Goal: Communication & Community: Answer question/provide support

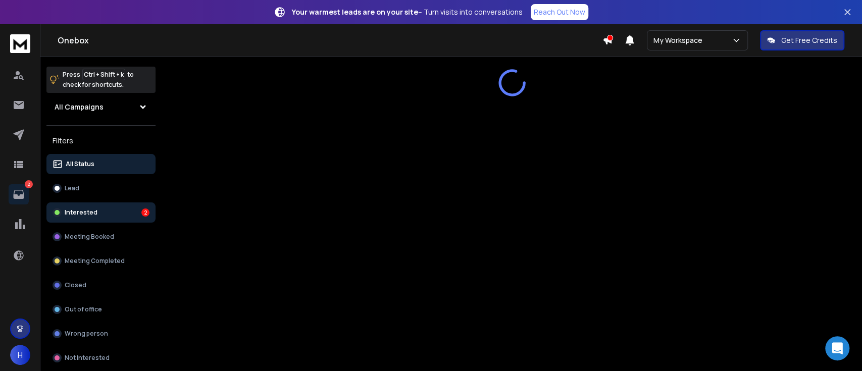
click at [99, 207] on button "Interested 2" at bounding box center [100, 212] width 109 height 20
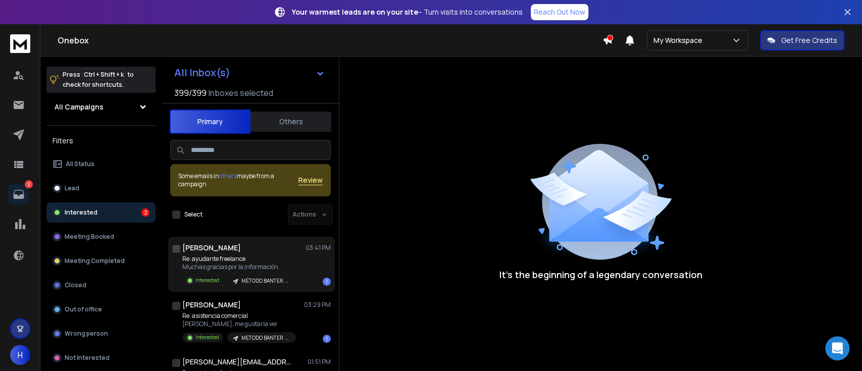
click at [271, 256] on p "Re: ayudante freelance" at bounding box center [239, 259] width 114 height 8
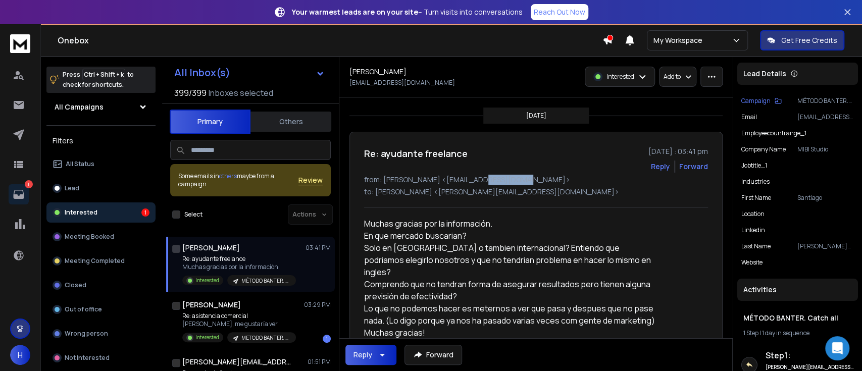
drag, startPoint x: 501, startPoint y: 180, endPoint x: 473, endPoint y: 182, distance: 28.8
click at [473, 182] on p "from: Santiago Riera <santiago@mibi.studio>" at bounding box center [536, 180] width 344 height 10
copy p "mibi.studio"
click at [618, 76] on p "Interested" at bounding box center [620, 77] width 28 height 8
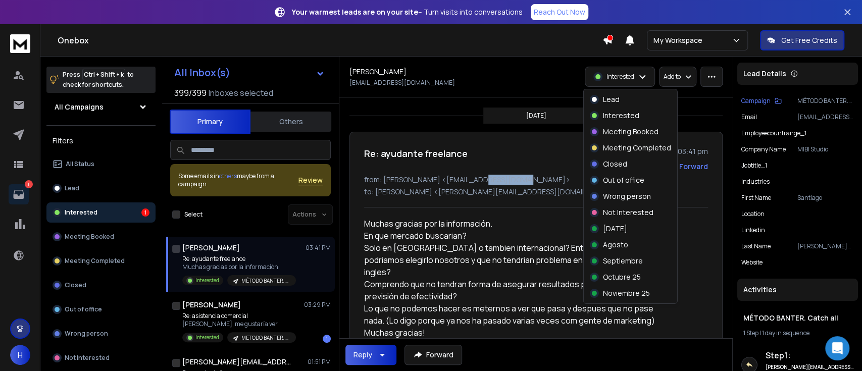
drag, startPoint x: 622, startPoint y: 103, endPoint x: 423, endPoint y: 176, distance: 211.8
click at [621, 102] on div "Lead" at bounding box center [630, 99] width 89 height 16
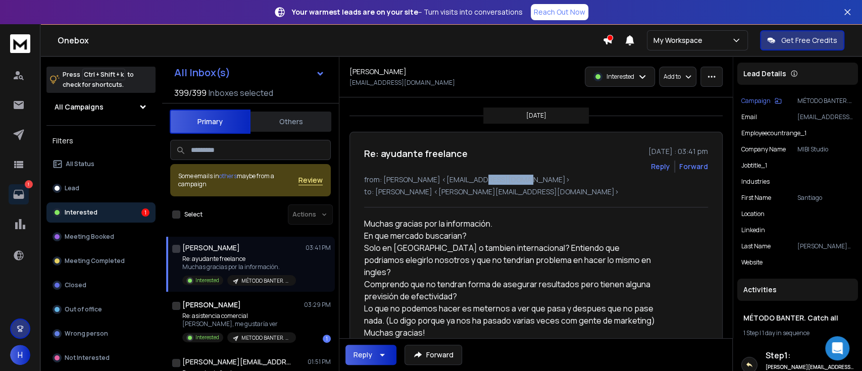
click at [243, 313] on p "Re: asistencia comercial" at bounding box center [239, 316] width 114 height 8
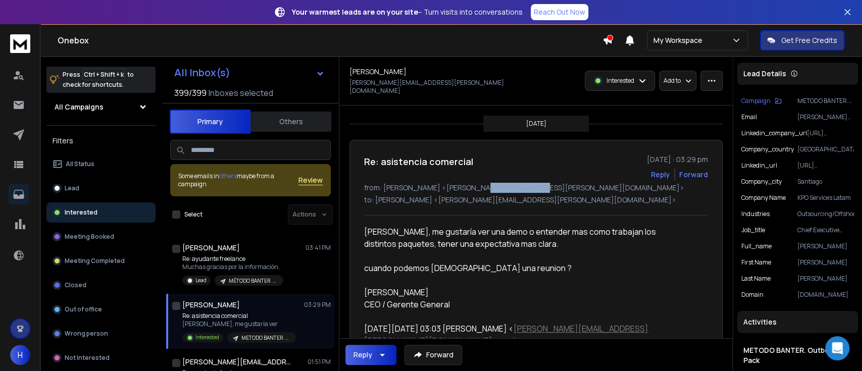
drag, startPoint x: 516, startPoint y: 179, endPoint x: 465, endPoint y: 179, distance: 51.5
click at [465, 183] on p "from: carlos cova <carlos.cova@kposervices.cl>" at bounding box center [536, 188] width 344 height 10
copy p "kposervices.cl"
click at [620, 78] on p "Interested" at bounding box center [620, 81] width 28 height 8
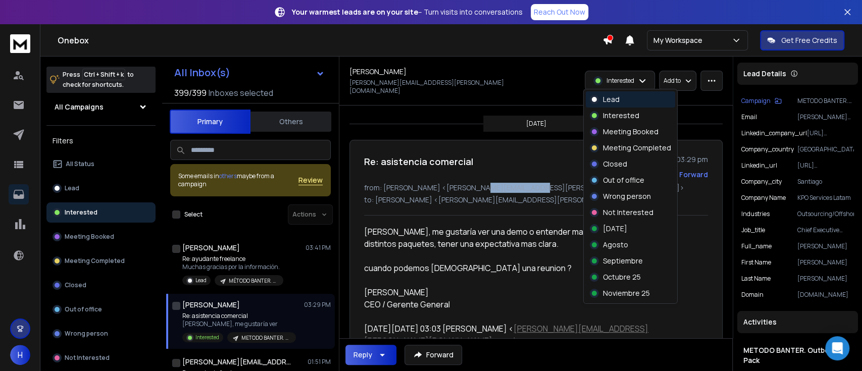
click at [631, 101] on div "Lead" at bounding box center [630, 99] width 89 height 16
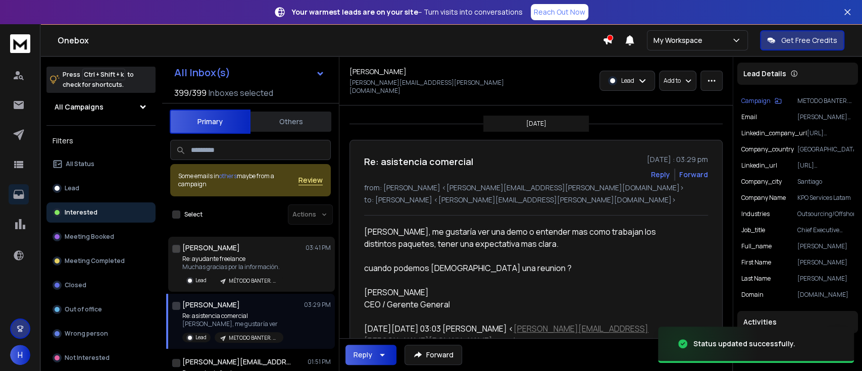
click at [234, 254] on div "Santiago Riera 03:41 PM Re: ayudante freelance Muchas gracias por la informació…" at bounding box center [256, 264] width 148 height 43
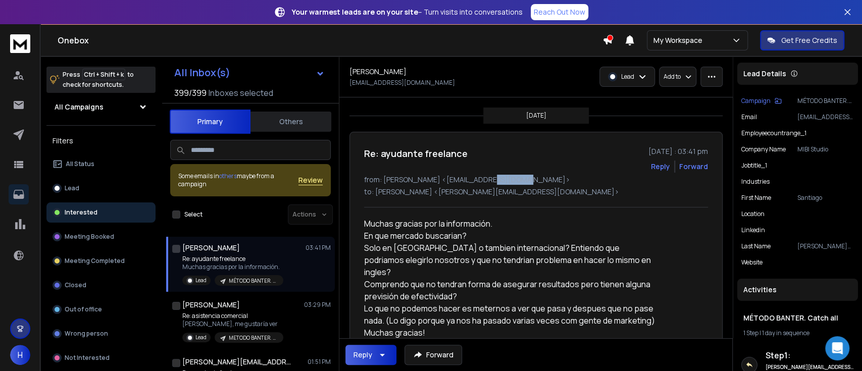
drag, startPoint x: 507, startPoint y: 182, endPoint x: 479, endPoint y: 181, distance: 28.3
click at [479, 181] on p "from: Santiago Riera <santiago@mibi.studio>" at bounding box center [536, 180] width 344 height 10
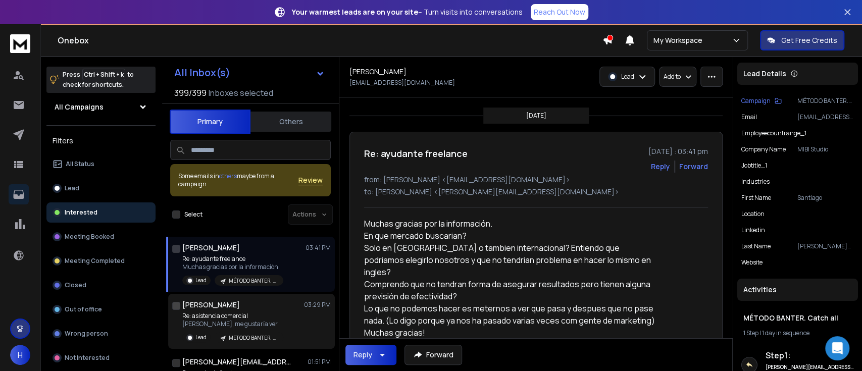
click at [249, 321] on p "Hola alberto, me gustaría ver" at bounding box center [232, 324] width 101 height 8
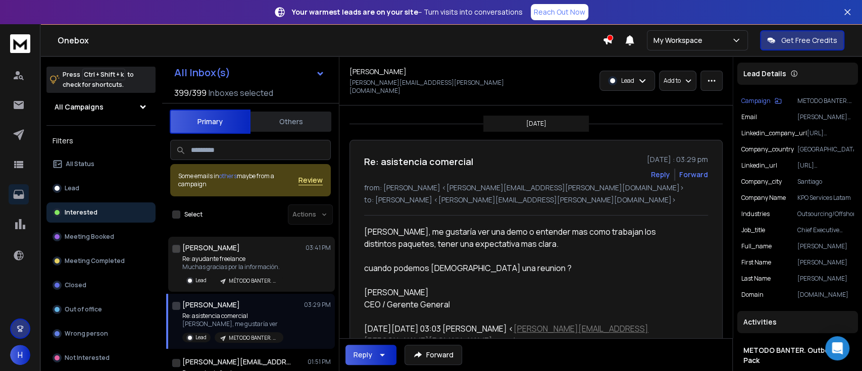
click at [245, 259] on p "Re: ayudante freelance" at bounding box center [232, 259] width 101 height 8
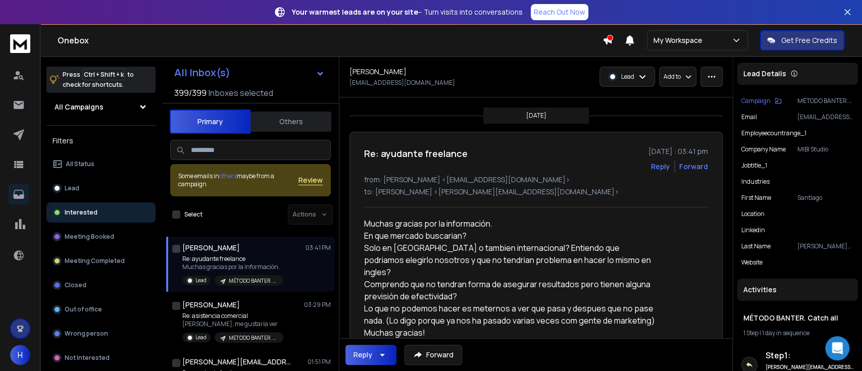
click at [661, 168] on button "Reply" at bounding box center [660, 167] width 19 height 10
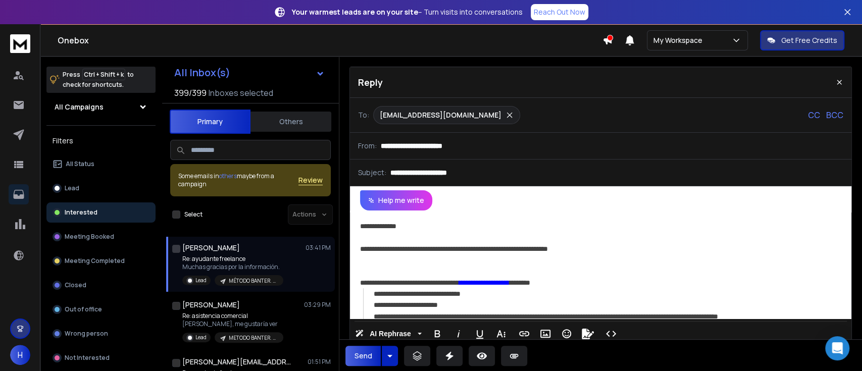
click at [439, 229] on div "**********" at bounding box center [594, 226] width 468 height 11
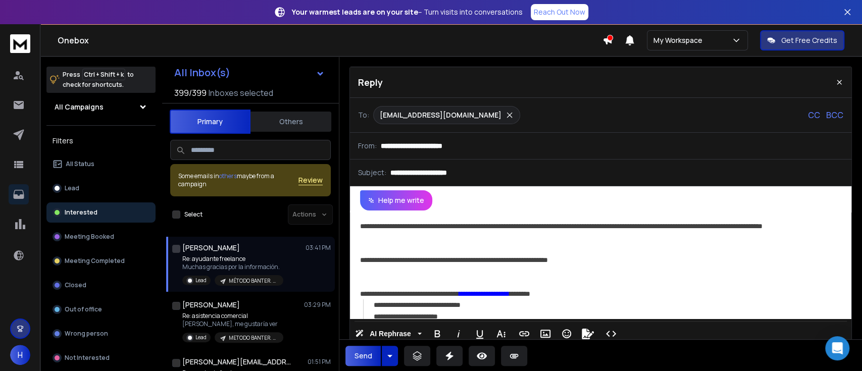
click at [639, 250] on div at bounding box center [600, 248] width 481 height 11
click at [637, 256] on div "**********" at bounding box center [594, 259] width 468 height 11
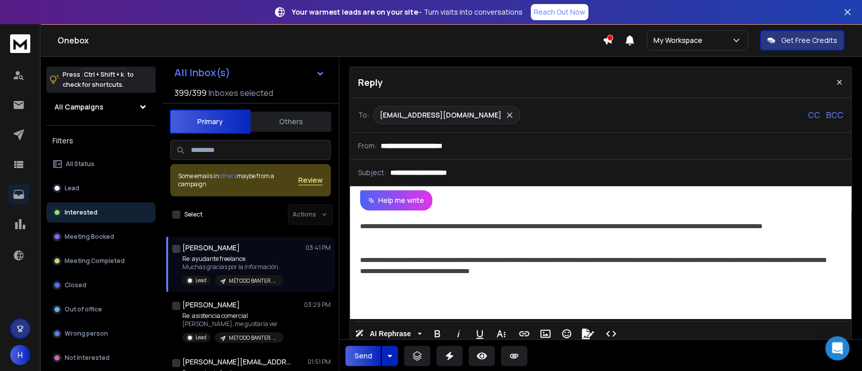
click at [441, 269] on div "**********" at bounding box center [594, 265] width 468 height 23
click at [500, 339] on div "Send" at bounding box center [600, 355] width 523 height 33
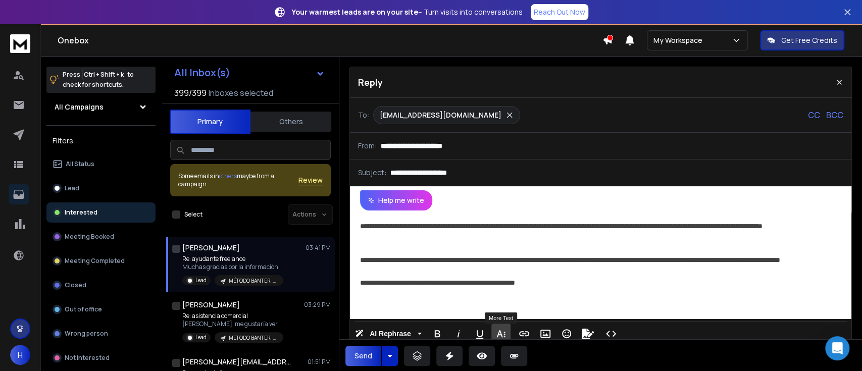
click at [500, 334] on icon "button" at bounding box center [501, 334] width 12 height 12
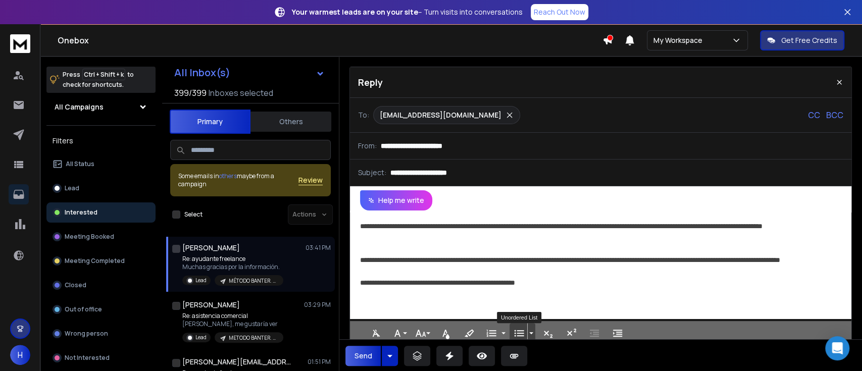
click at [514, 336] on icon "button" at bounding box center [519, 333] width 10 height 7
click at [515, 336] on icon "button" at bounding box center [519, 333] width 10 height 7
click at [359, 283] on div "**********" at bounding box center [600, 265] width 501 height 109
click at [513, 334] on icon "button" at bounding box center [519, 333] width 12 height 12
click at [467, 273] on div "**********" at bounding box center [594, 265] width 468 height 23
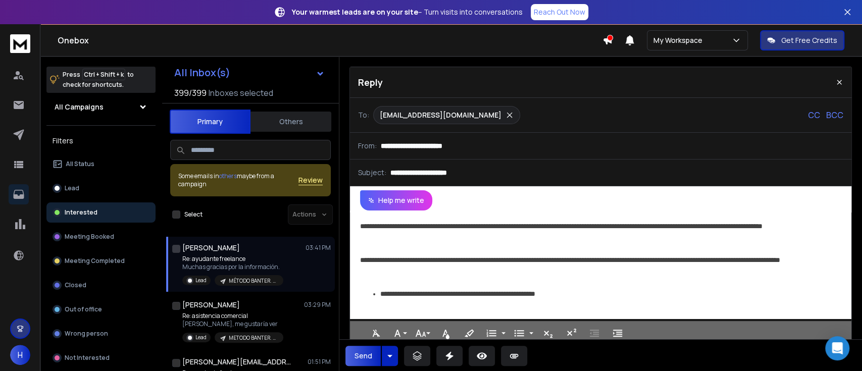
click at [466, 296] on li "**********" at bounding box center [604, 293] width 448 height 11
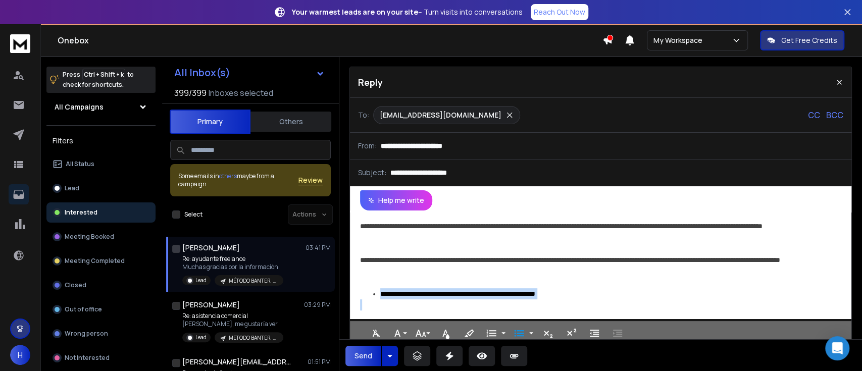
click at [466, 296] on li "**********" at bounding box center [604, 293] width 448 height 11
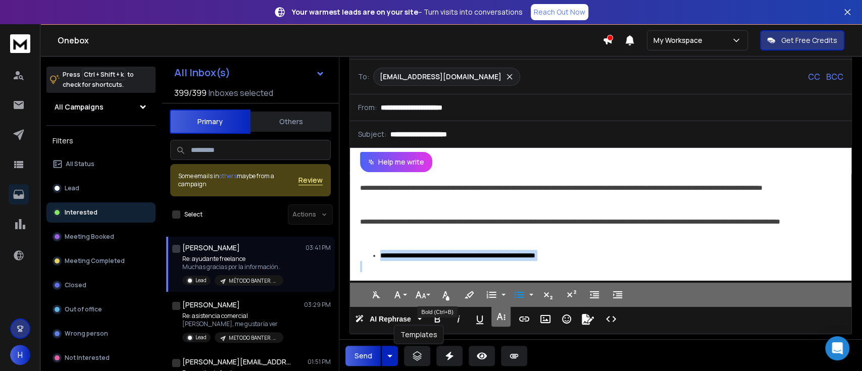
scroll to position [71, 0]
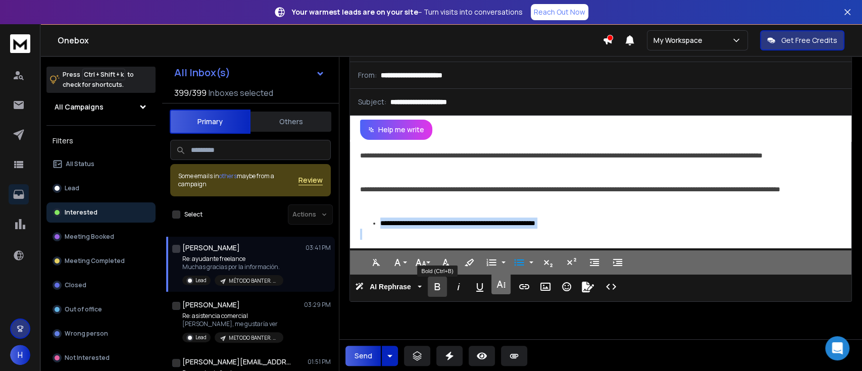
click at [439, 290] on icon "button" at bounding box center [437, 287] width 12 height 12
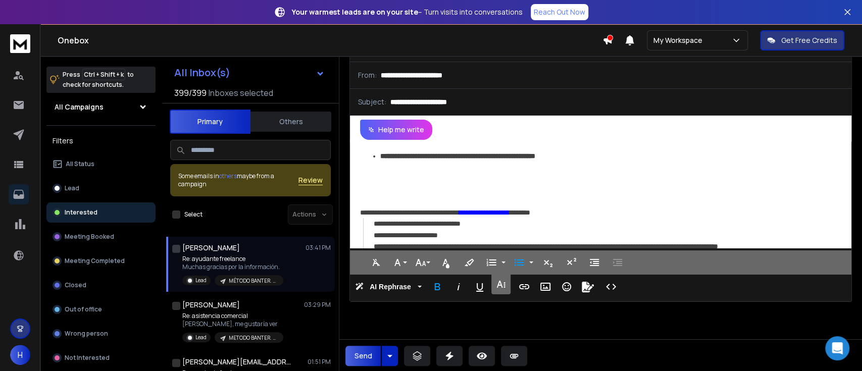
click at [377, 182] on div at bounding box center [599, 178] width 479 height 11
click at [470, 155] on strong "**********" at bounding box center [457, 155] width 155 height 7
click at [398, 180] on div "****" at bounding box center [594, 178] width 468 height 11
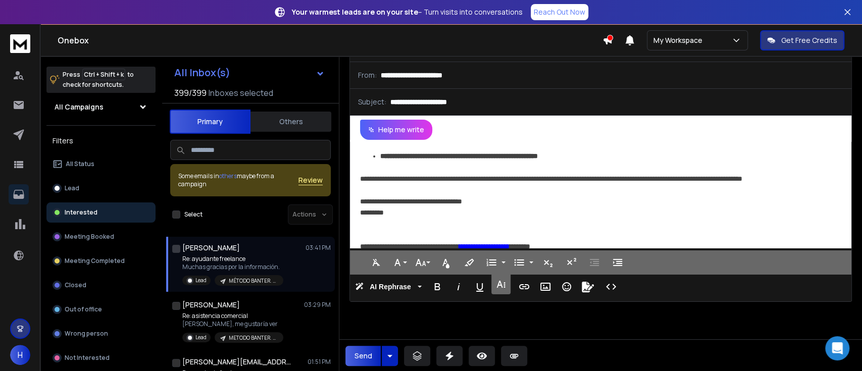
click at [360, 354] on button "Send" at bounding box center [362, 356] width 35 height 20
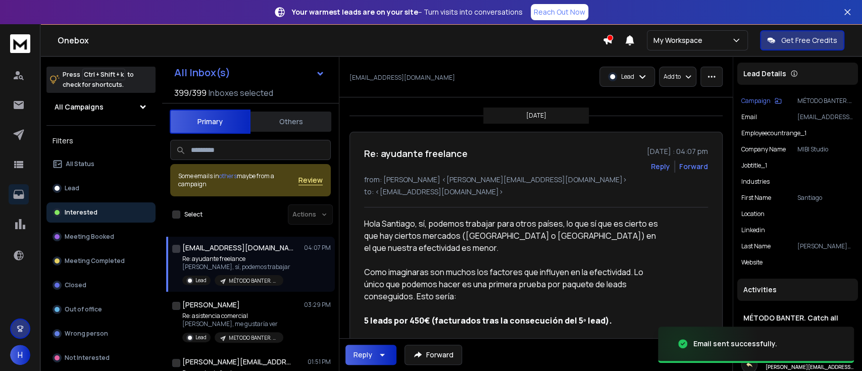
click at [640, 75] on icon at bounding box center [642, 77] width 8 height 8
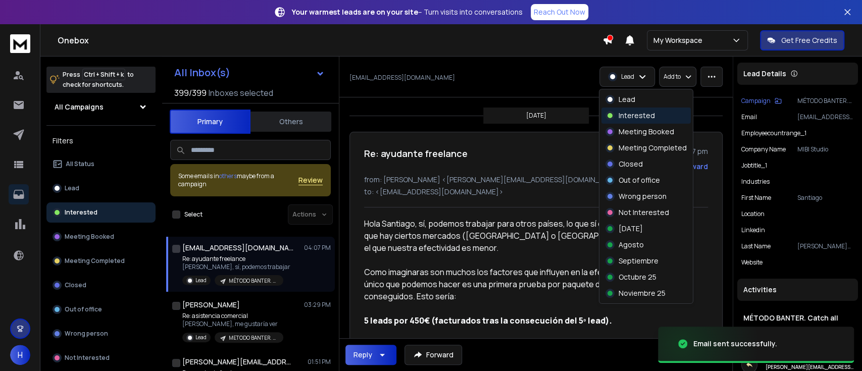
click at [625, 114] on p "Interested" at bounding box center [636, 116] width 36 height 10
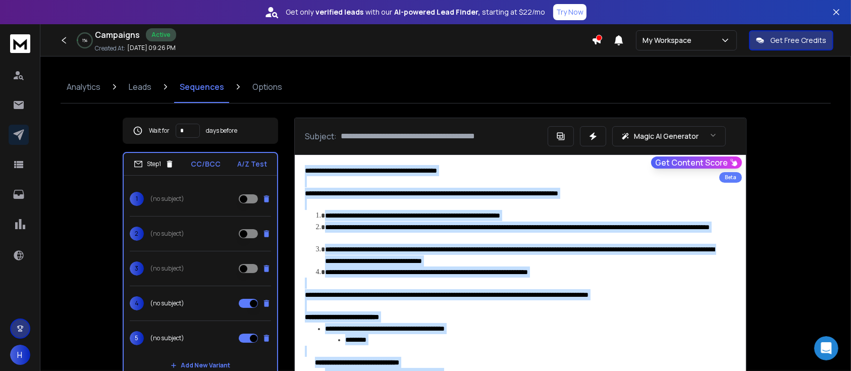
scroll to position [134, 0]
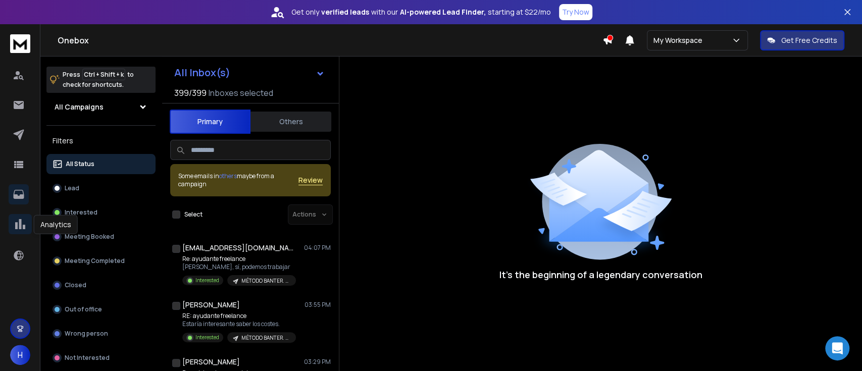
click at [26, 230] on icon at bounding box center [20, 224] width 15 height 15
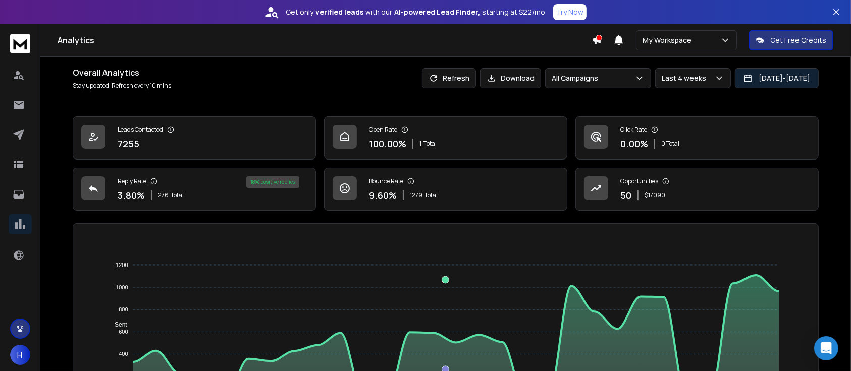
click at [782, 82] on button "13 Aug 2025 - 10 Sep 2025" at bounding box center [777, 78] width 84 height 20
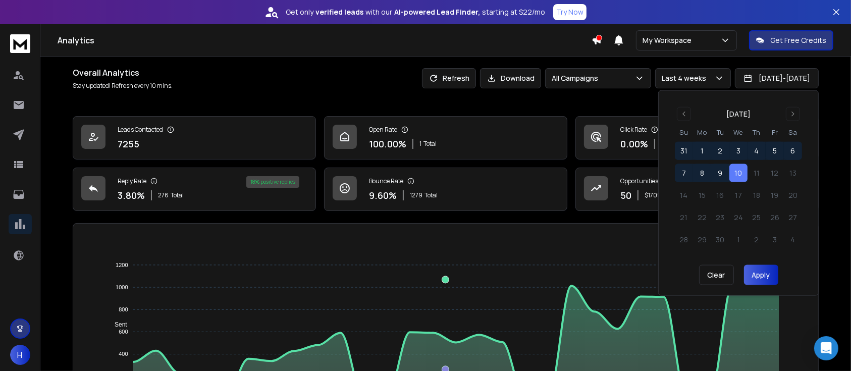
click at [743, 180] on button "10" at bounding box center [739, 173] width 18 height 18
click at [755, 285] on div "September 2025 Su Mo Tu We Th Fr Sa 31 1 2 3 4 5 6 7 8 9 10 11 12 13 14 15 16 1…" at bounding box center [739, 193] width 160 height 204
click at [757, 274] on button "Apply" at bounding box center [761, 275] width 34 height 20
